Goal: Task Accomplishment & Management: Manage account settings

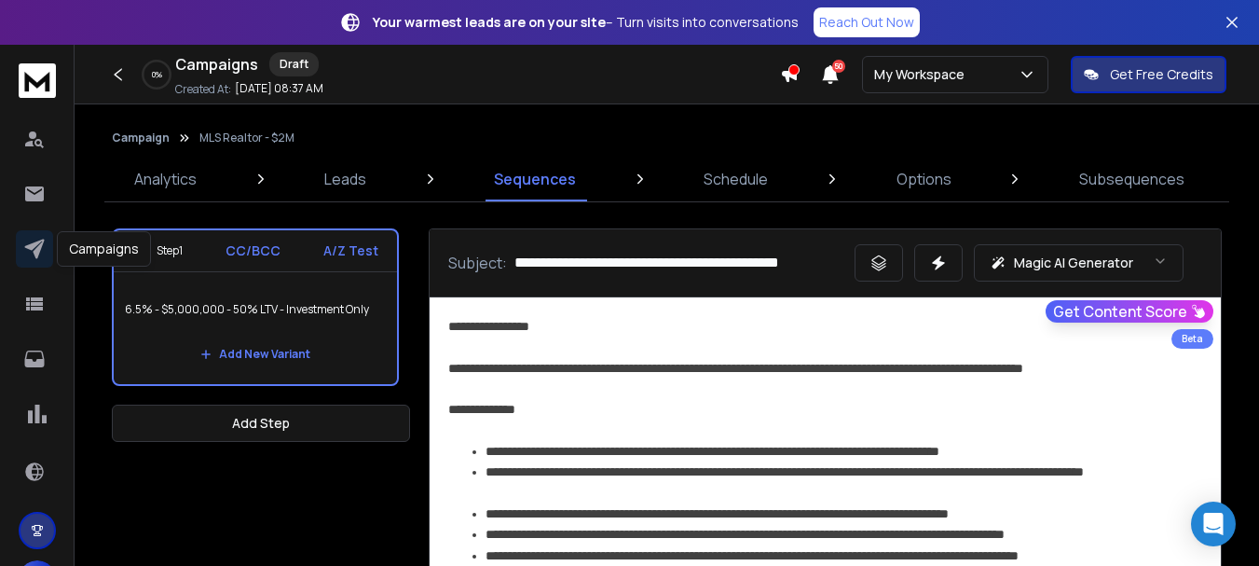
click at [36, 248] on icon at bounding box center [34, 249] width 22 height 22
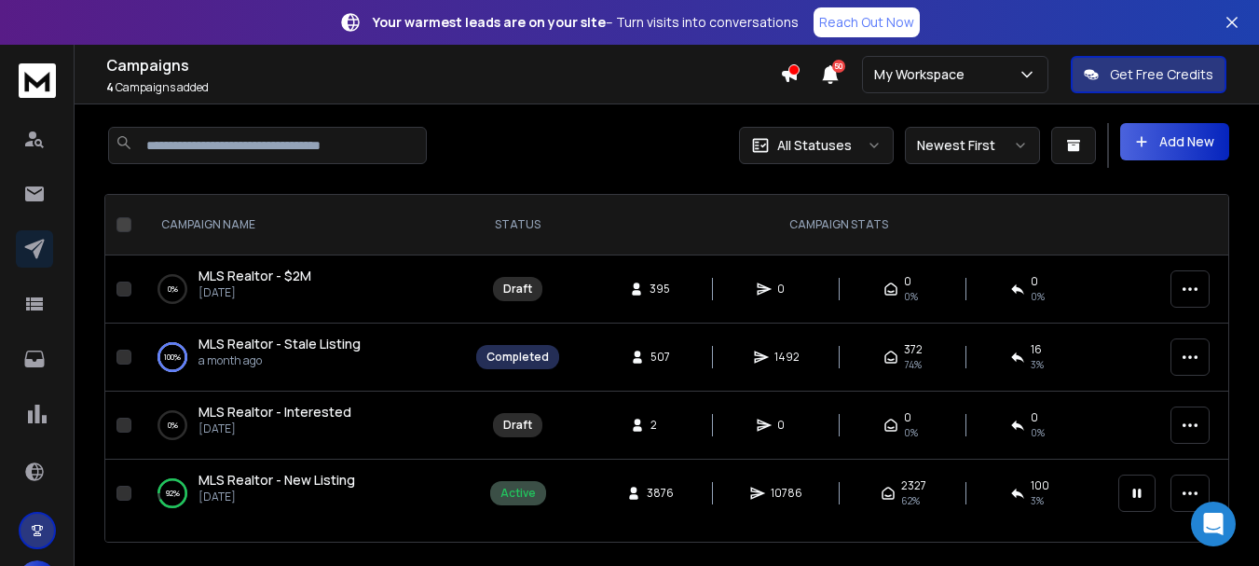
click at [228, 277] on span "MLS Realtor - $2M" at bounding box center [254, 275] width 113 height 18
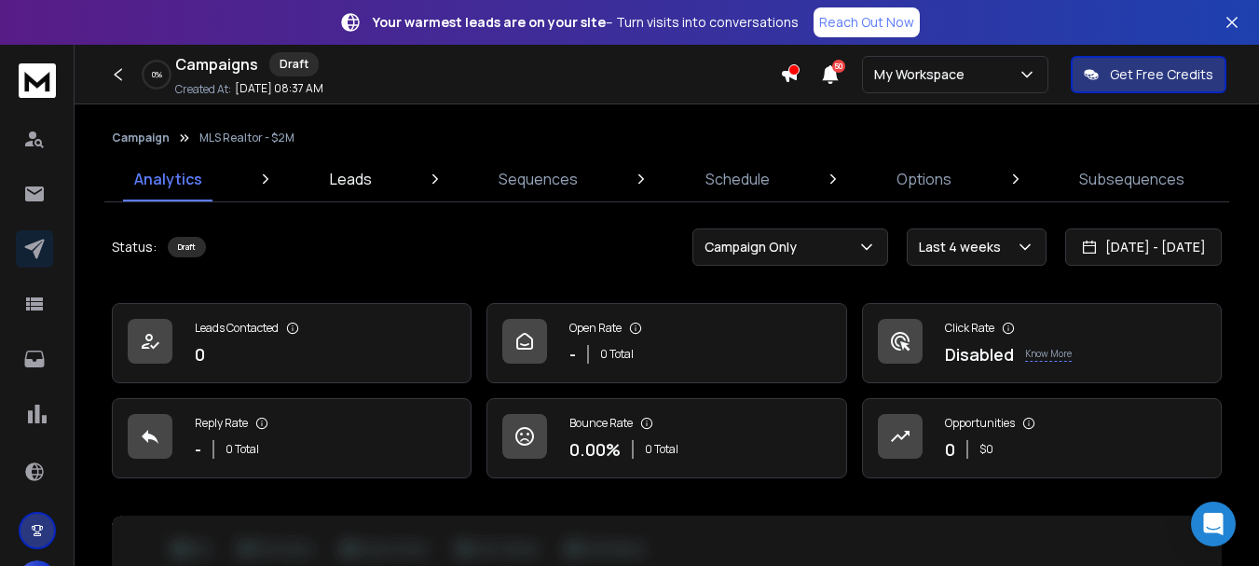
click at [355, 187] on p "Leads" at bounding box center [351, 179] width 42 height 22
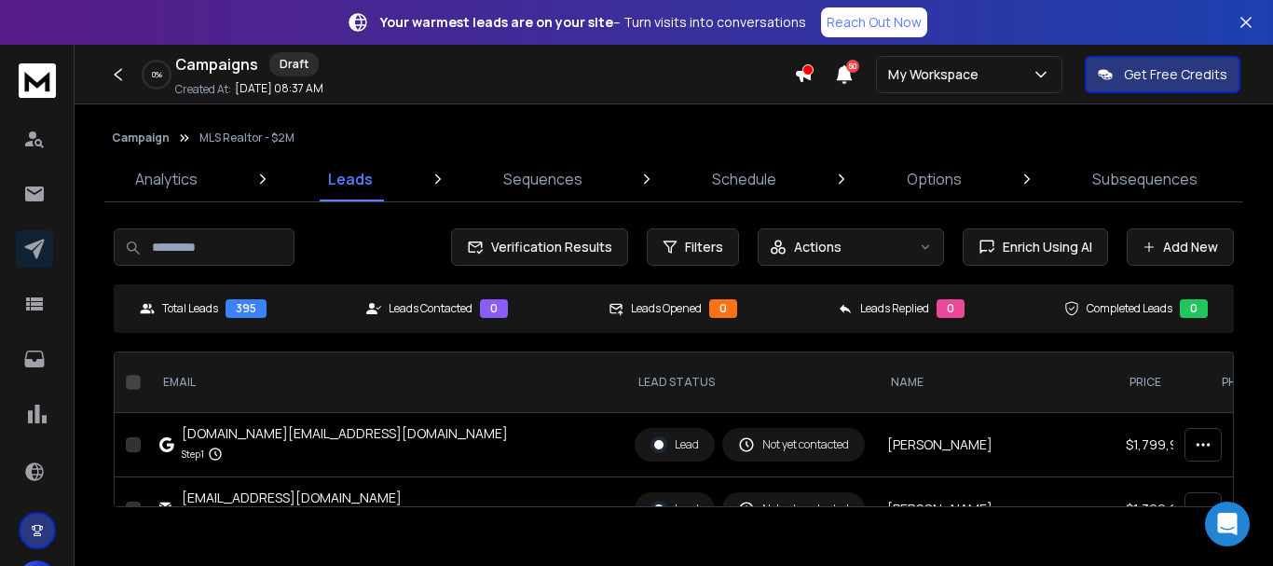
click at [140, 130] on button "Campaign" at bounding box center [141, 137] width 58 height 15
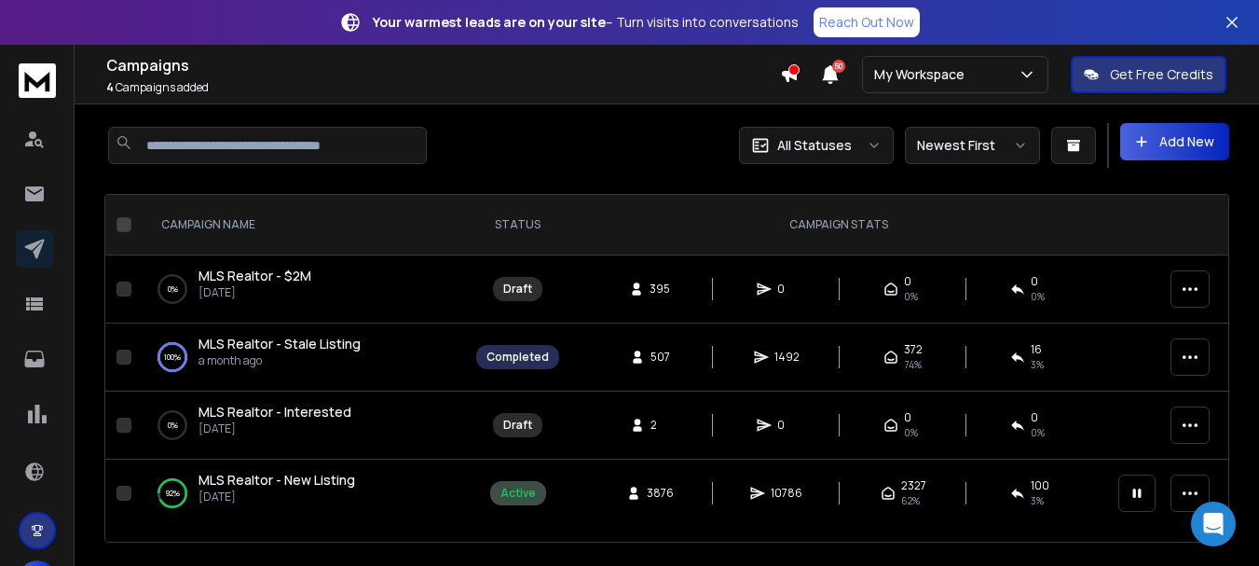
click at [225, 340] on span "MLS Realtor - Stale Listing" at bounding box center [279, 343] width 162 height 18
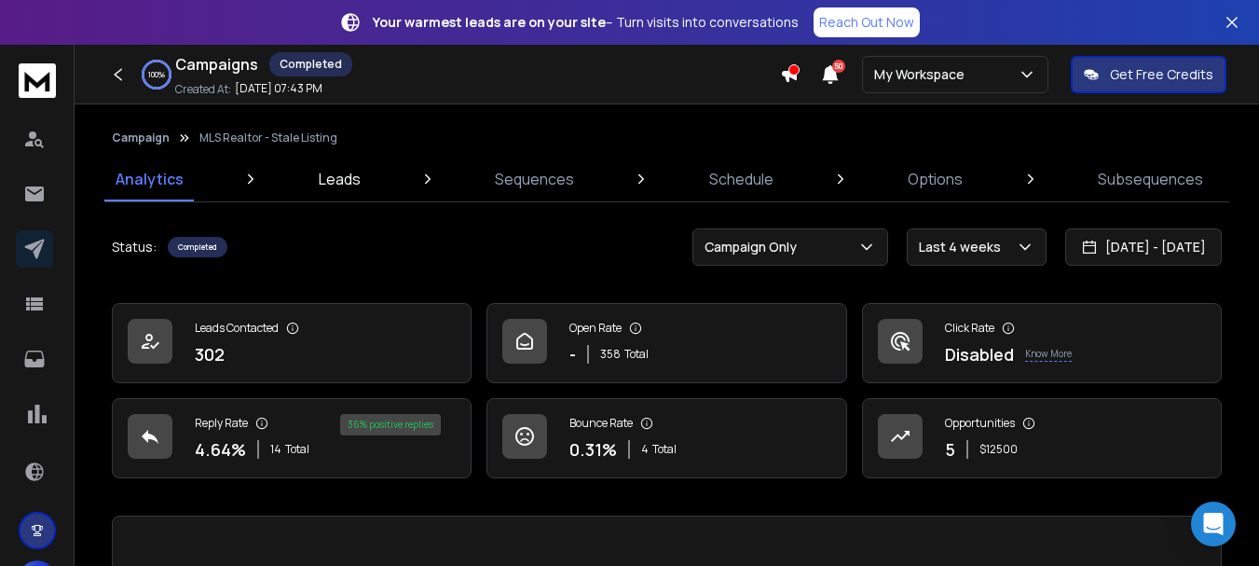
click at [330, 180] on p "Leads" at bounding box center [340, 179] width 42 height 22
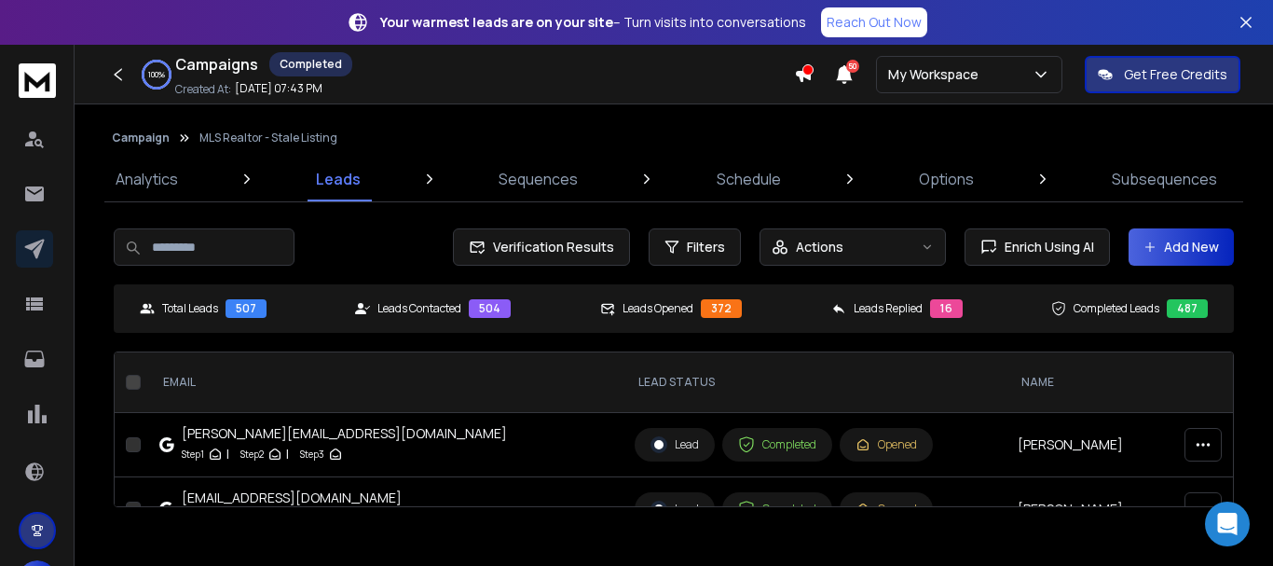
click at [635, 243] on button "Add New" at bounding box center [1180, 246] width 105 height 37
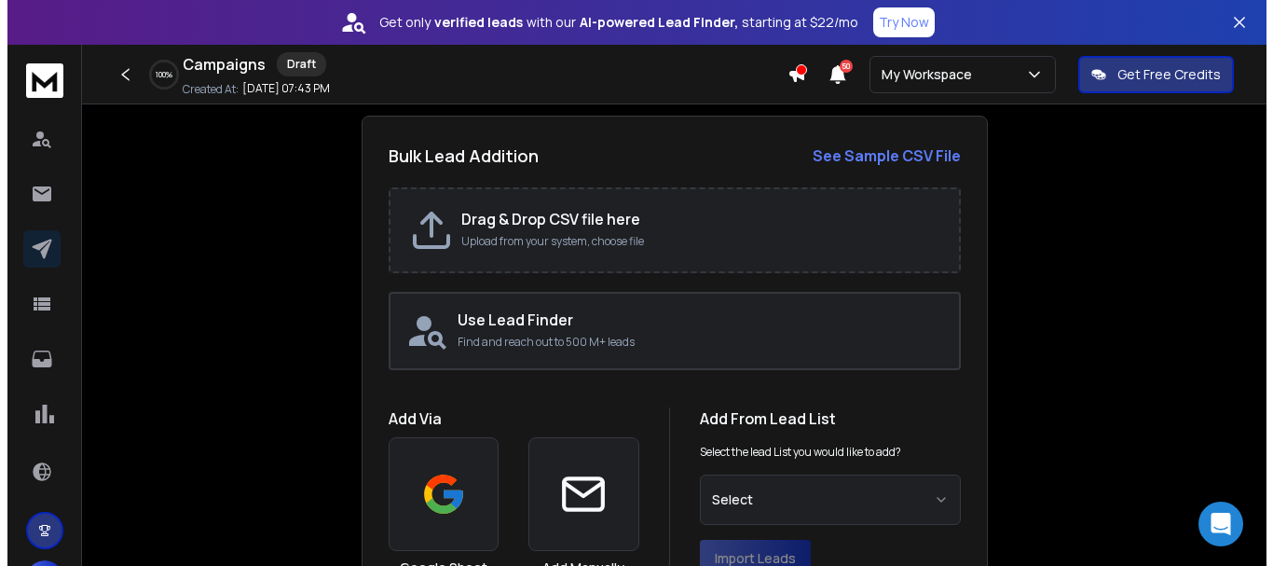
scroll to position [135, 0]
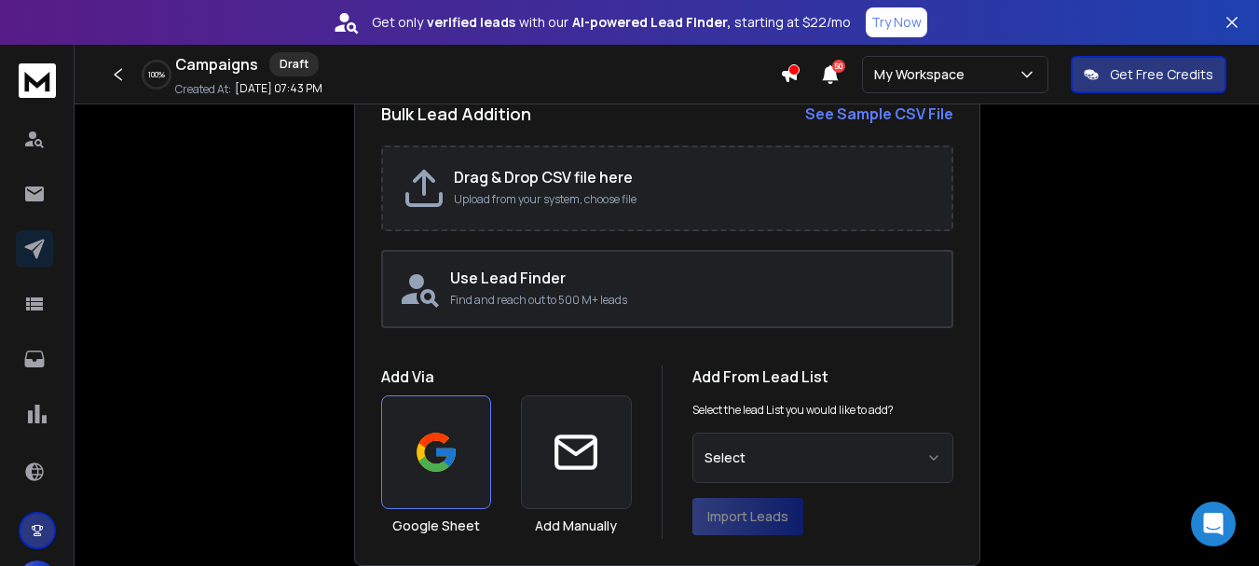
click at [438, 455] on icon at bounding box center [446, 457] width 20 height 19
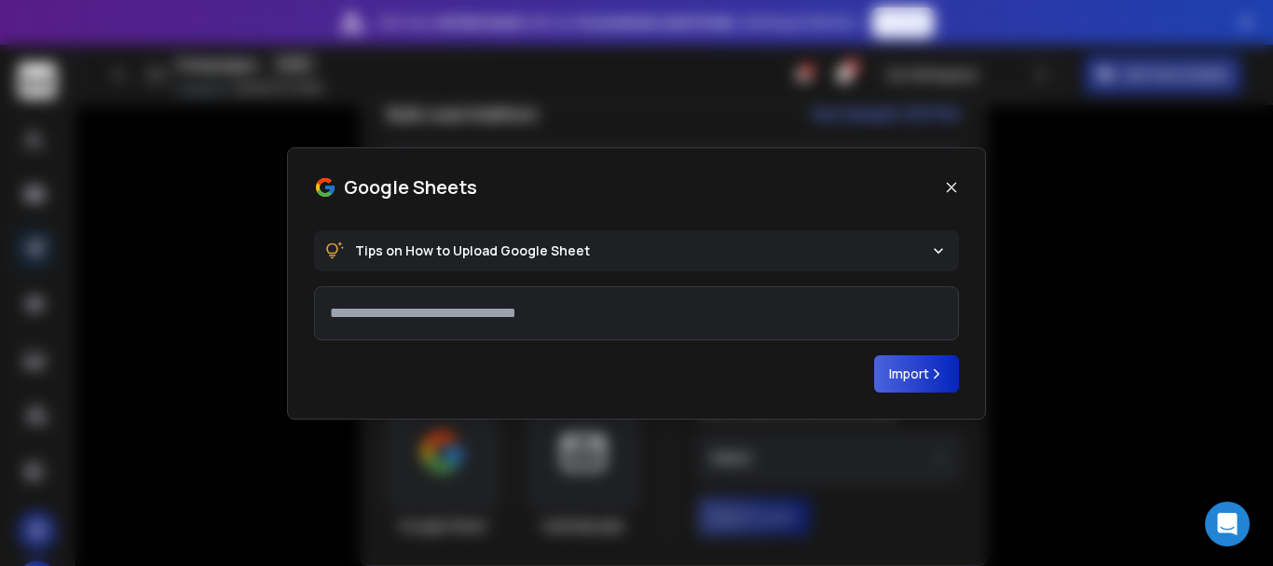
click at [447, 322] on input at bounding box center [636, 313] width 645 height 54
paste input "**********"
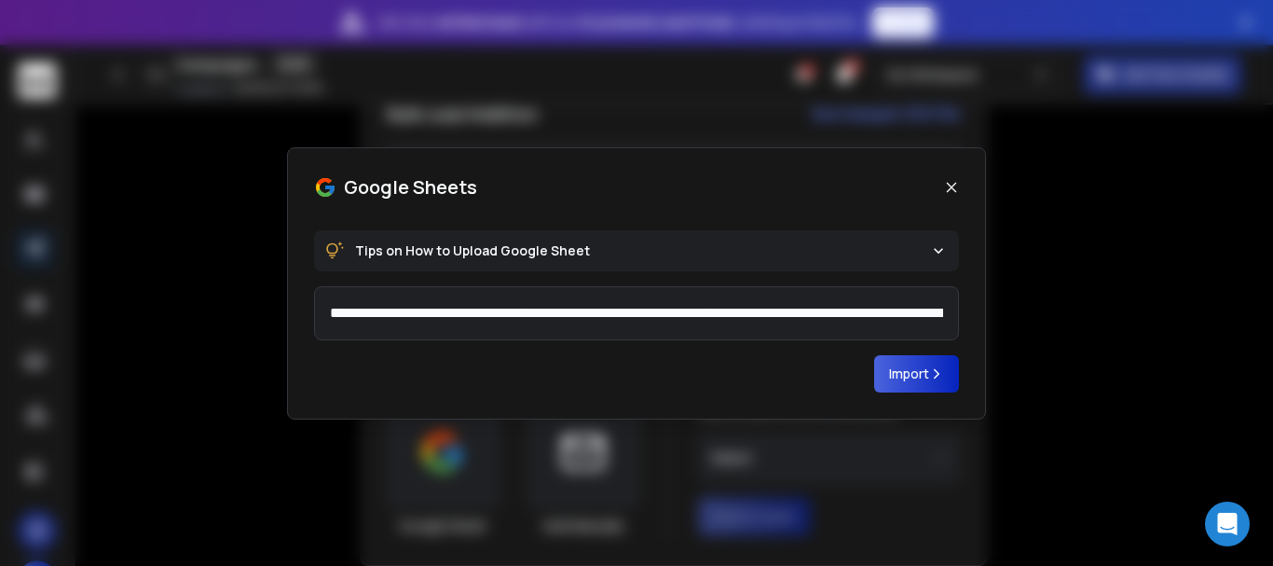
scroll to position [0, 273]
type input "**********"
click at [635, 370] on button "Import" at bounding box center [916, 373] width 85 height 37
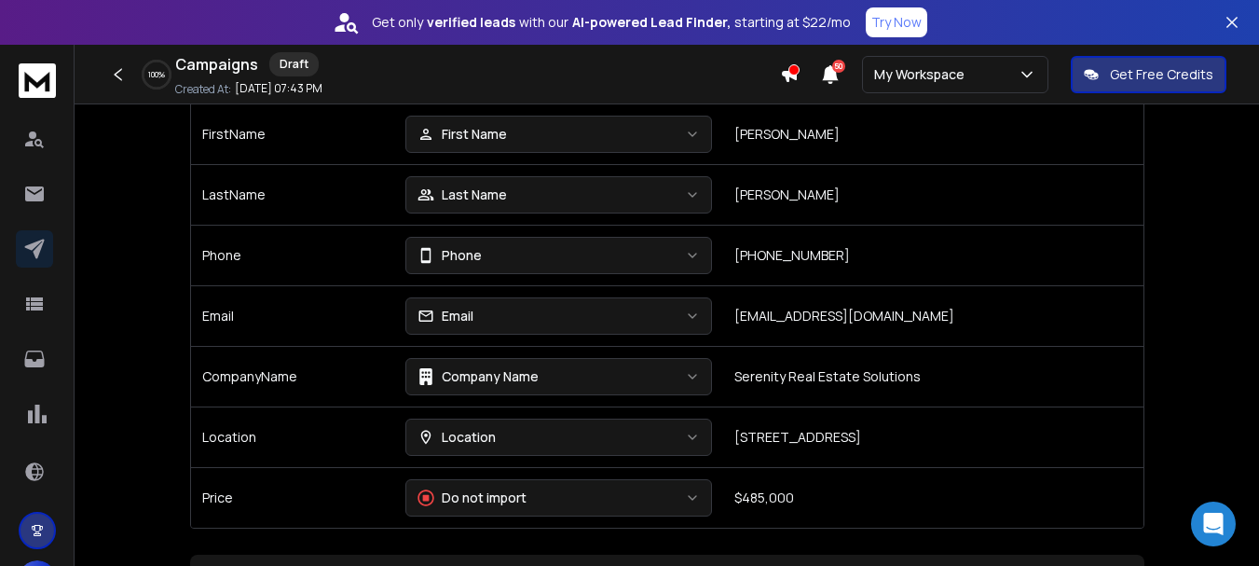
scroll to position [0, 0]
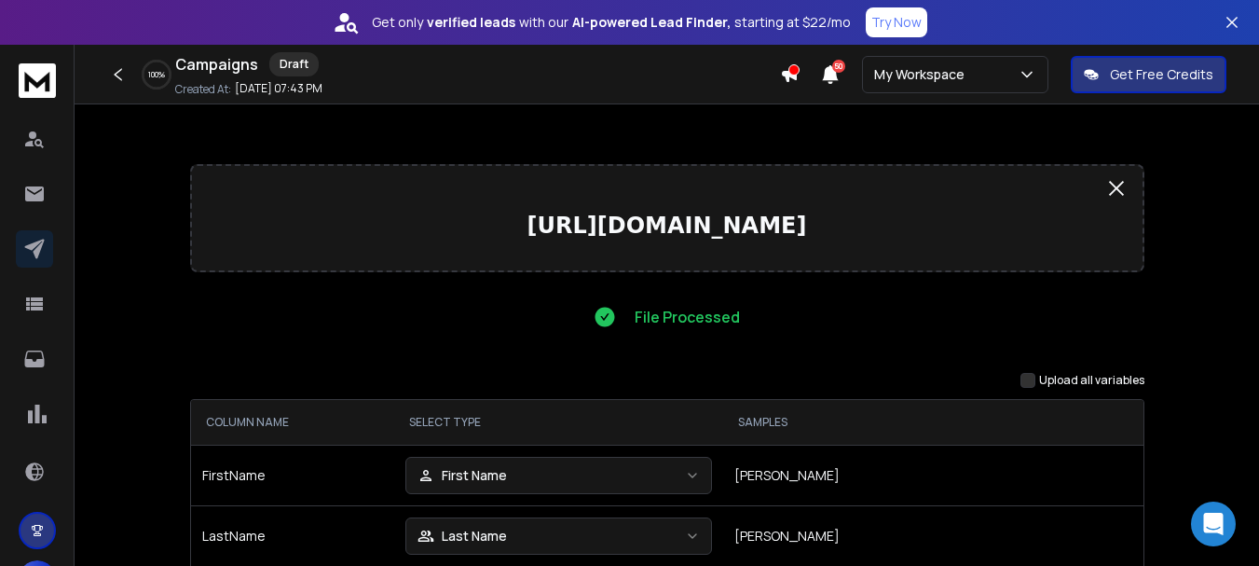
click at [635, 388] on button "Upload all variables" at bounding box center [1027, 380] width 15 height 15
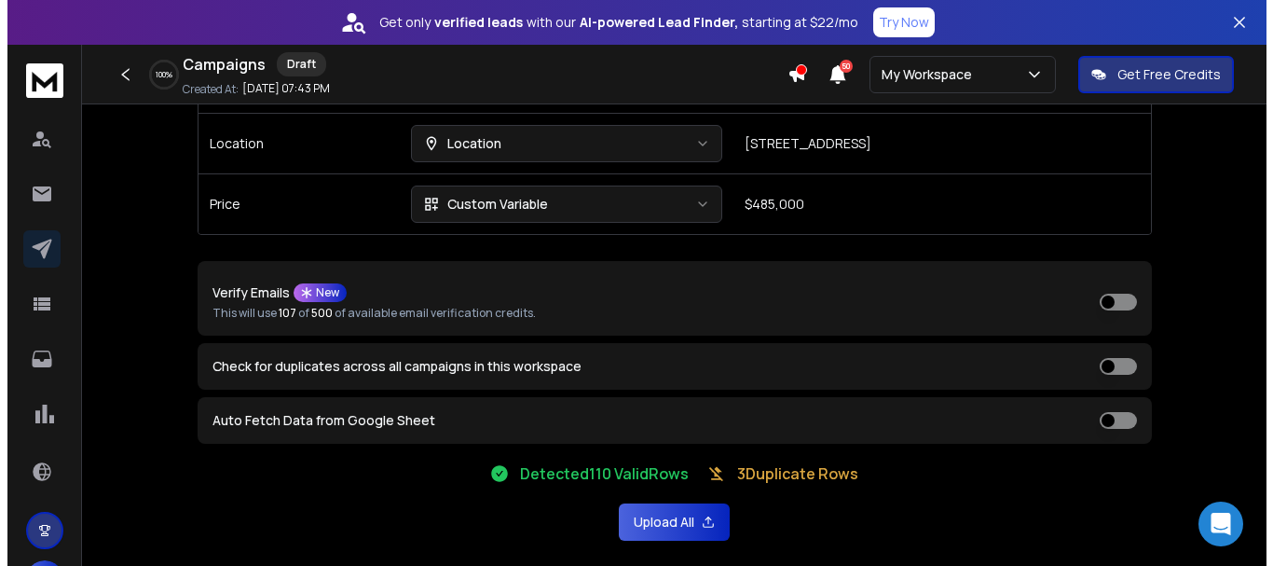
scroll to position [669, 0]
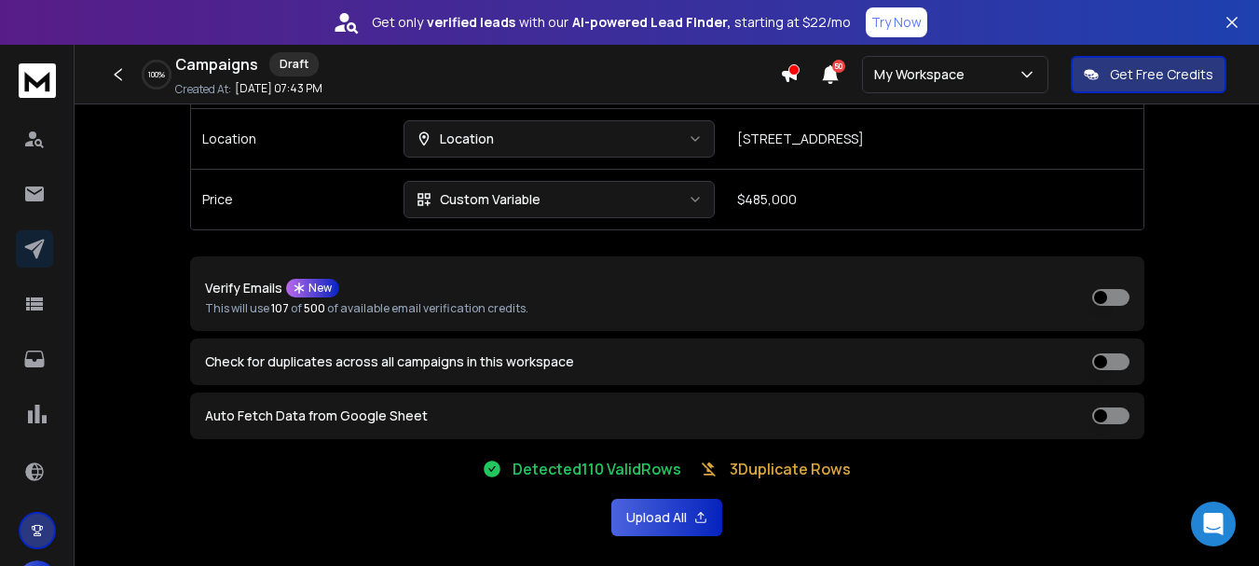
click at [635, 362] on button "Check for duplicates across all campaigns in this workspace" at bounding box center [1110, 361] width 37 height 17
click at [635, 516] on button "Upload All" at bounding box center [666, 516] width 111 height 37
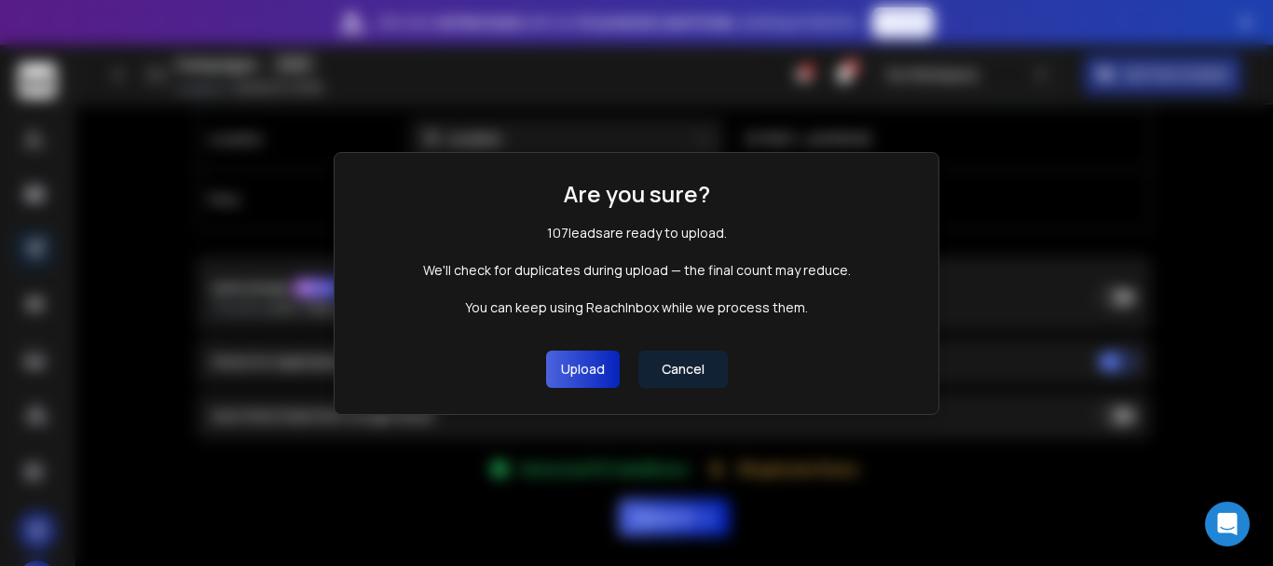
click at [575, 369] on button "Upload" at bounding box center [583, 368] width 74 height 37
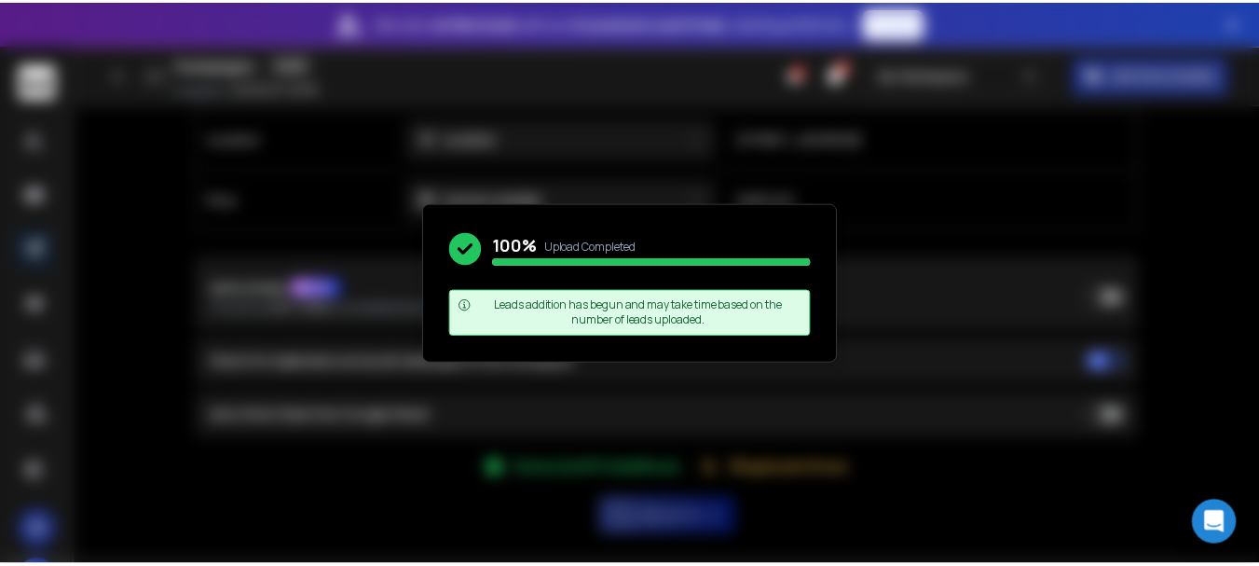
scroll to position [615, 0]
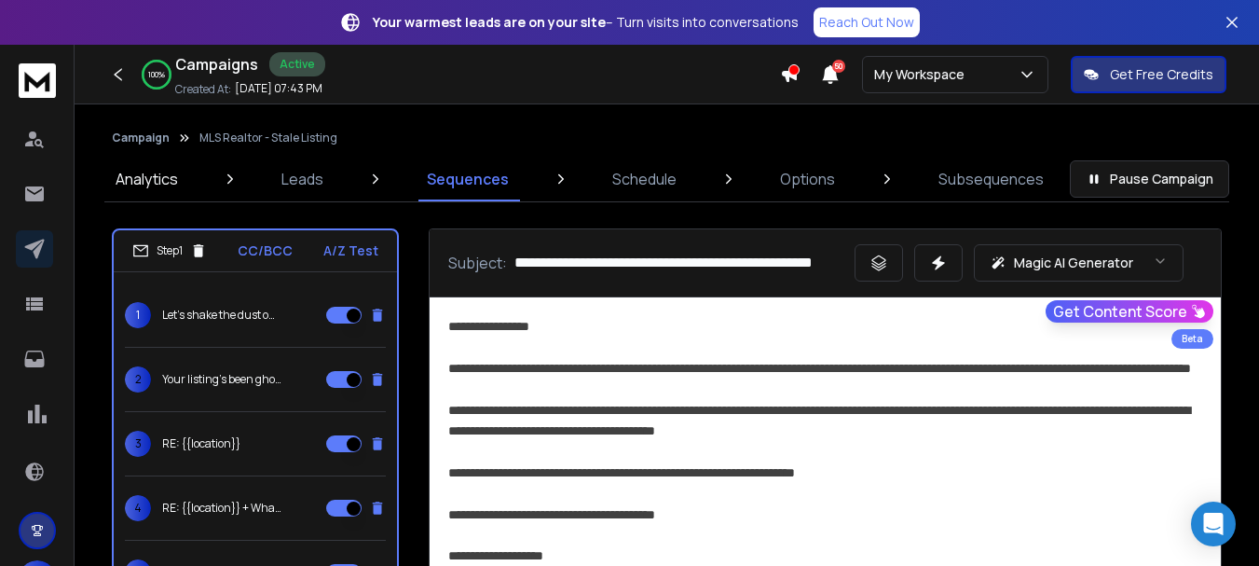
click at [159, 183] on p "Analytics" at bounding box center [147, 179] width 62 height 22
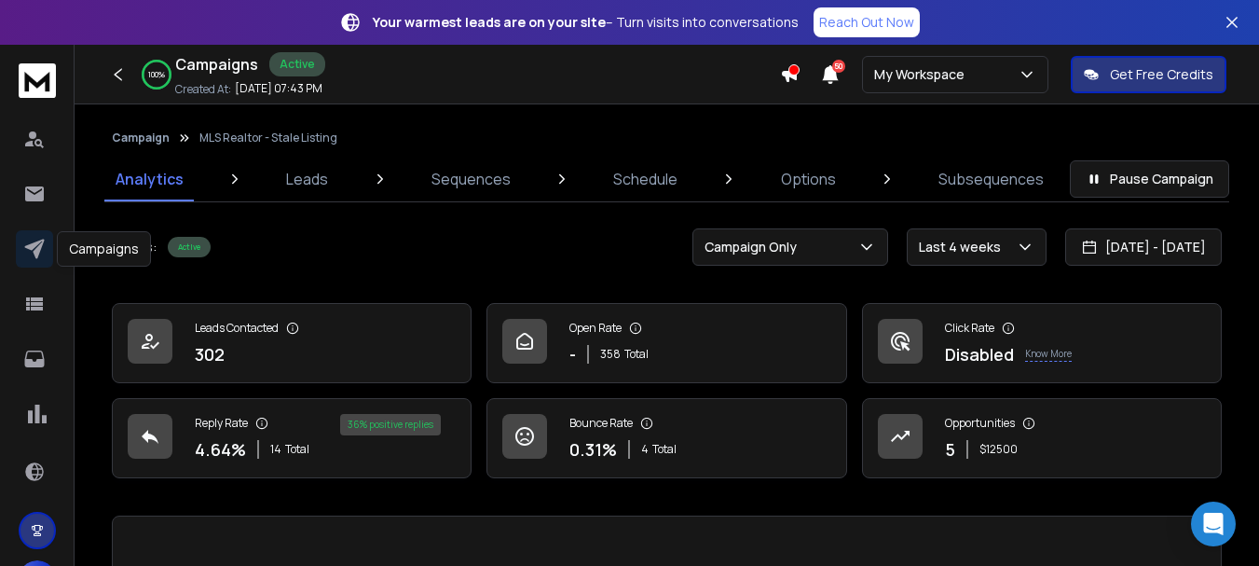
click at [39, 242] on icon at bounding box center [34, 249] width 20 height 20
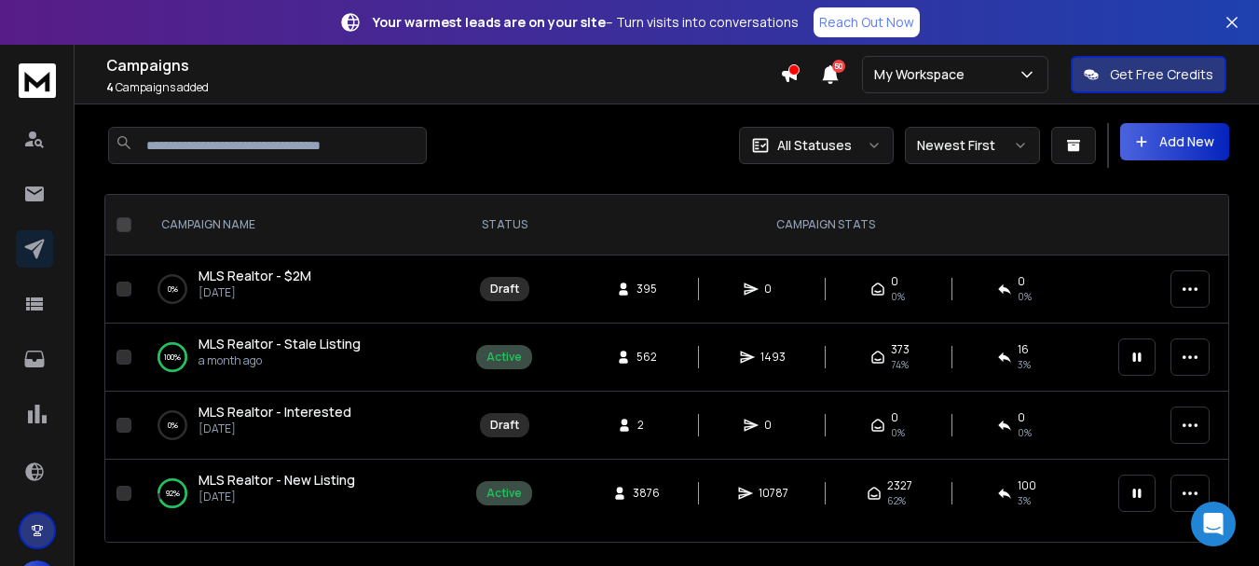
click at [635, 286] on button "button" at bounding box center [1189, 288] width 39 height 37
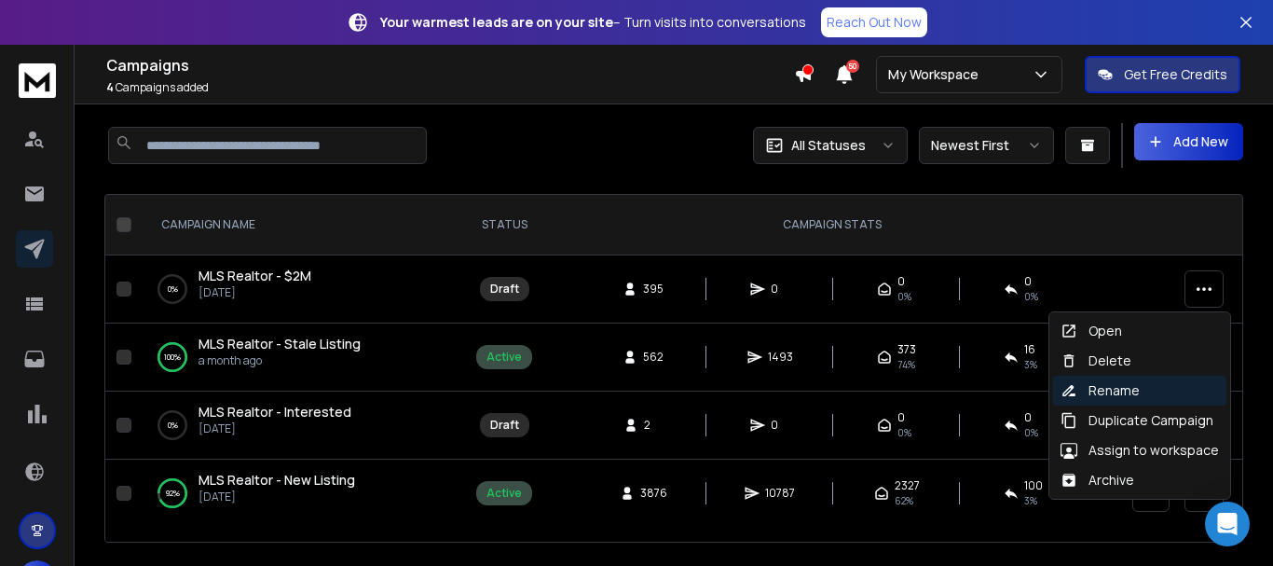
click at [635, 390] on div "Rename" at bounding box center [1099, 390] width 79 height 19
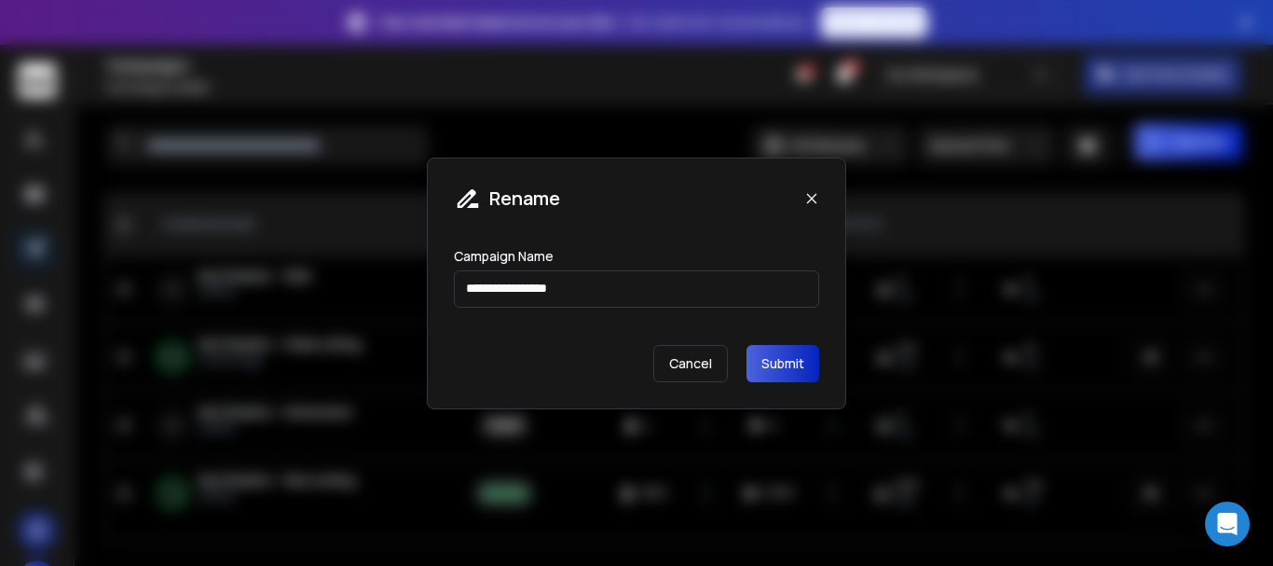
click at [563, 294] on input "**********" at bounding box center [636, 288] width 365 height 37
type input "**********"
click at [635, 345] on button "Submit" at bounding box center [782, 363] width 73 height 37
